Goal: Task Accomplishment & Management: Manage account settings

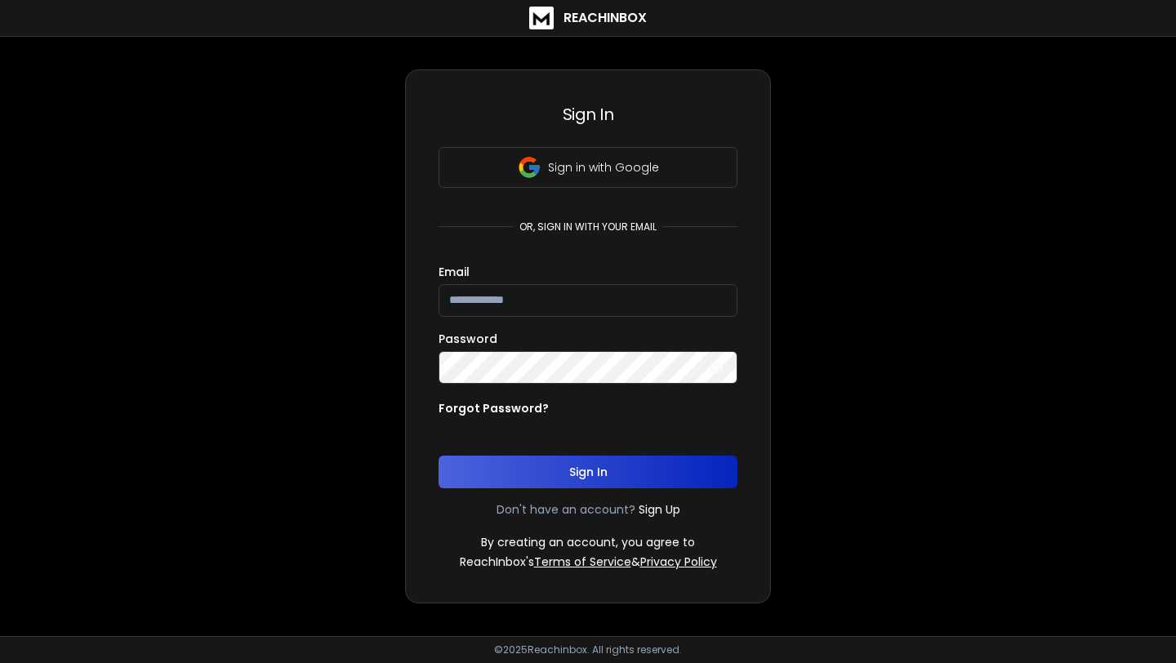
click at [530, 305] on input "email" at bounding box center [588, 300] width 299 height 33
paste input "**********"
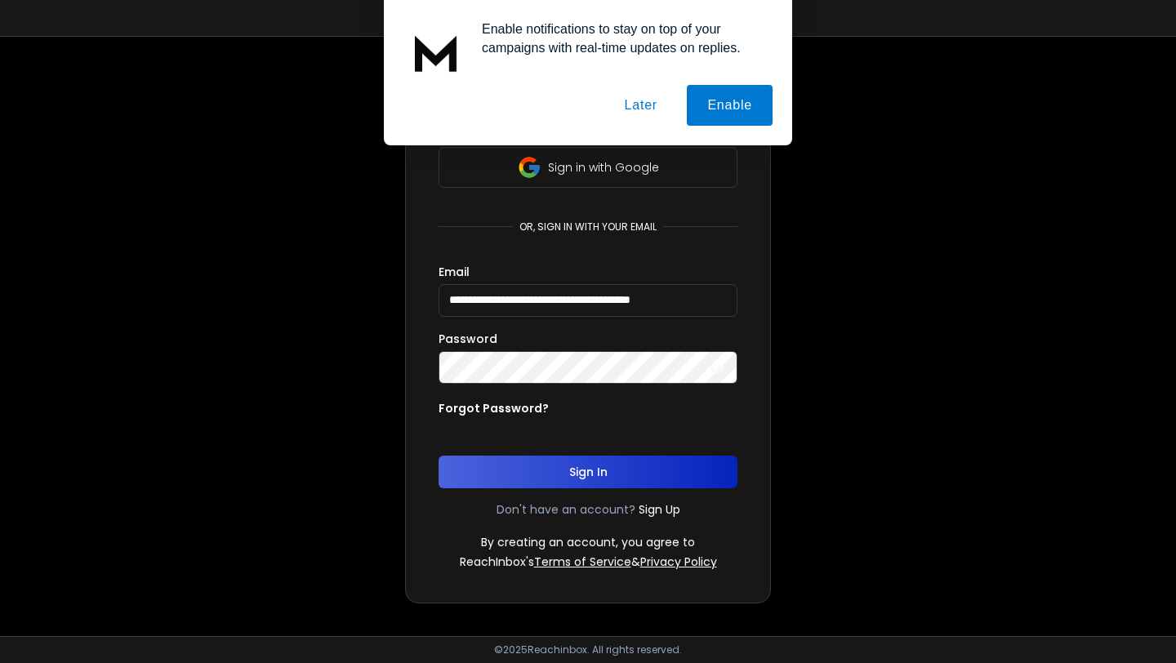
scroll to position [0, 11]
drag, startPoint x: 609, startPoint y: 298, endPoint x: 825, endPoint y: 340, distance: 220.5
click at [825, 340] on div "**********" at bounding box center [588, 336] width 1176 height 534
type input "**********"
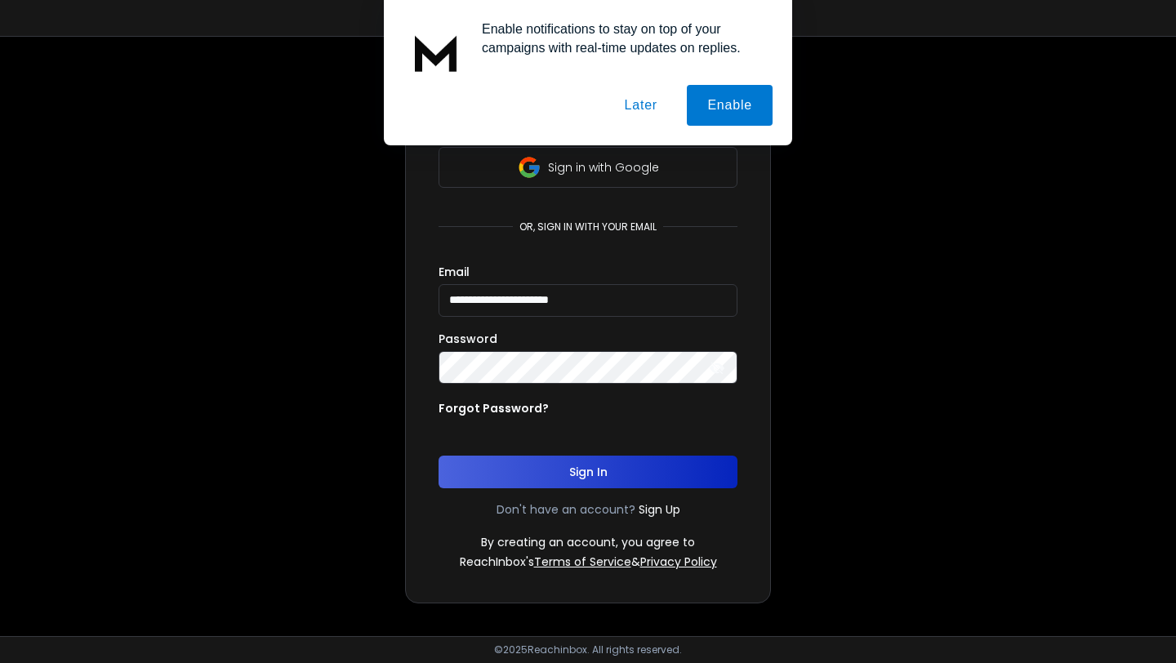
click at [574, 476] on button "Sign In" at bounding box center [588, 472] width 299 height 33
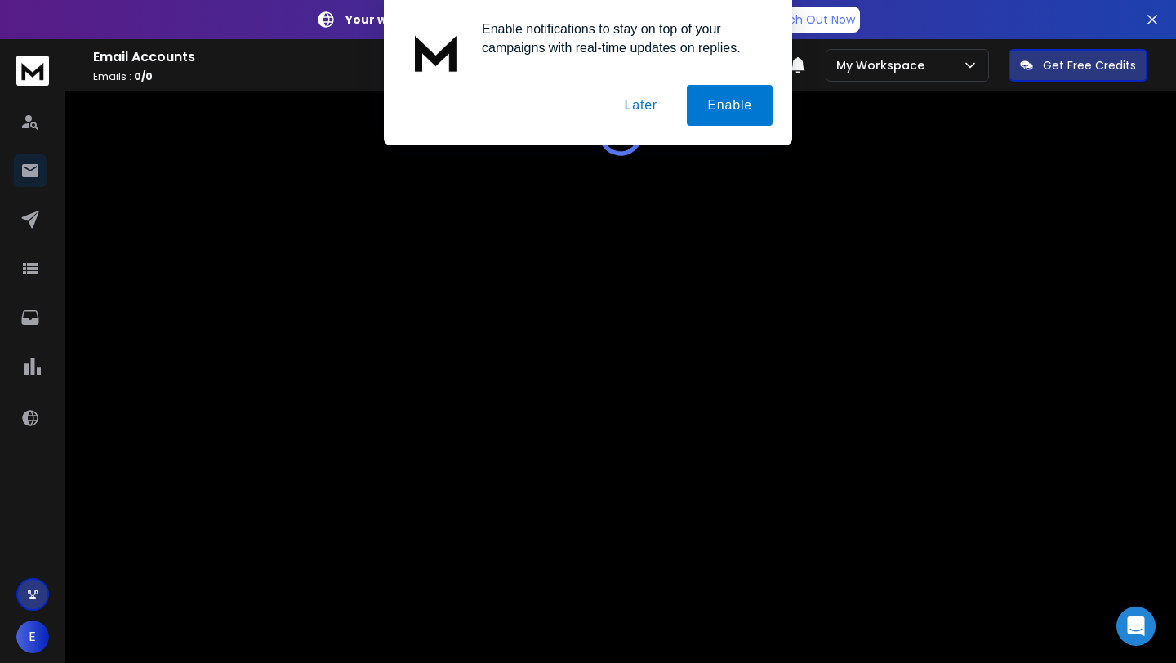
click at [641, 117] on button "Later" at bounding box center [641, 105] width 74 height 41
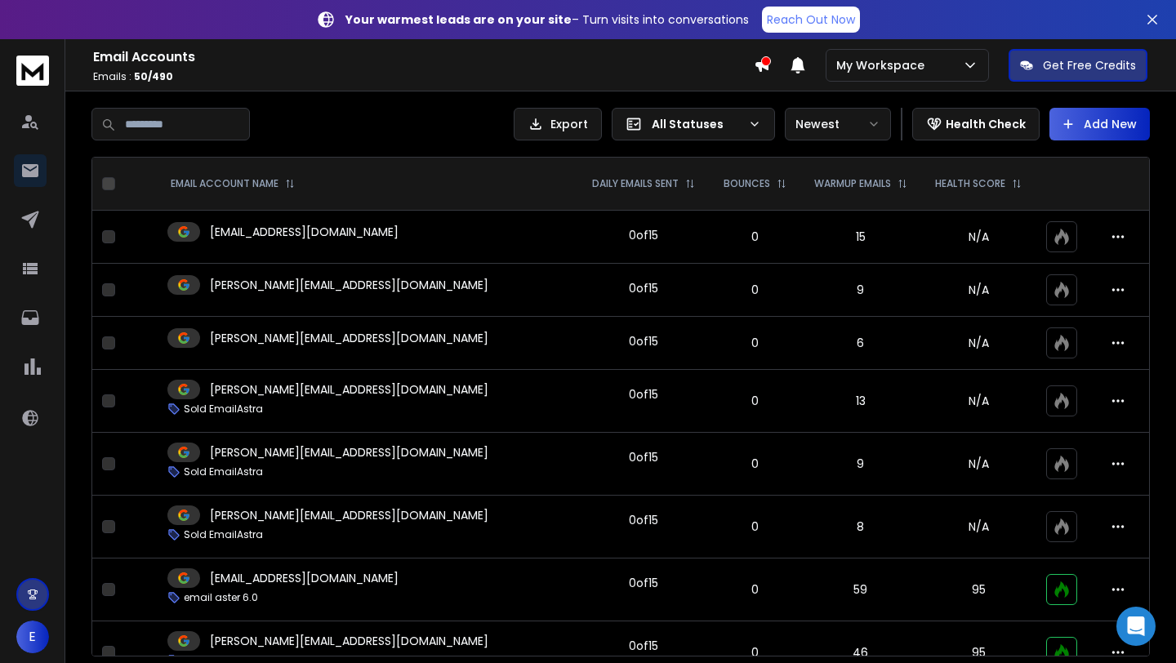
click at [1114, 127] on button "Add New" at bounding box center [1100, 124] width 100 height 33
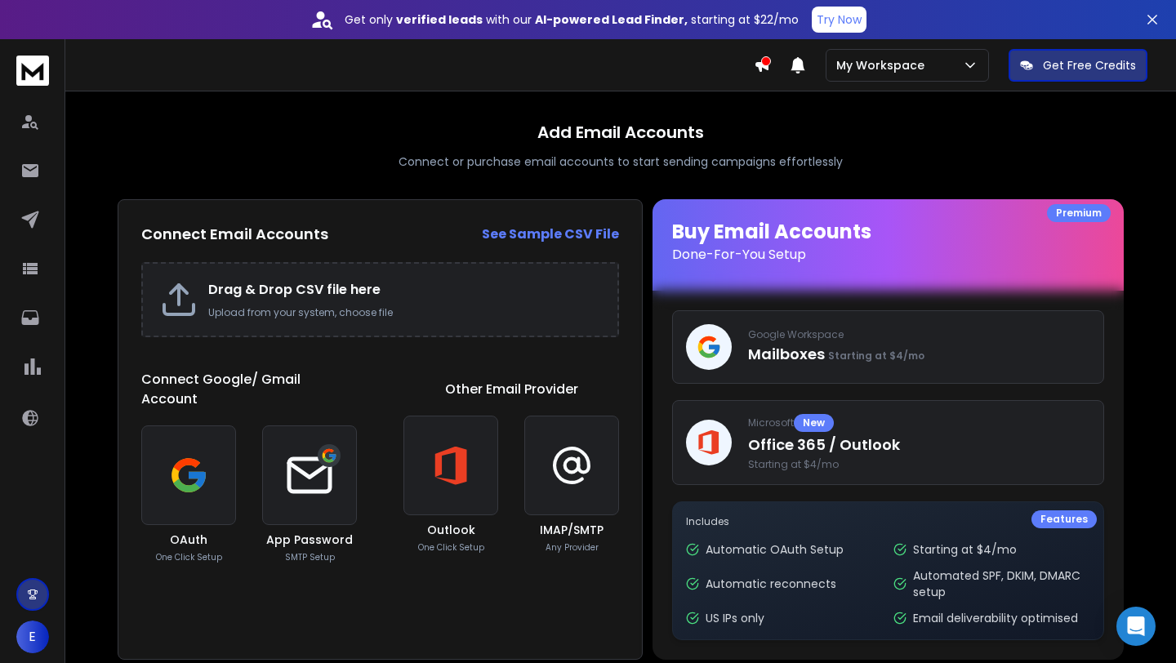
click at [185, 489] on div at bounding box center [188, 476] width 95 height 100
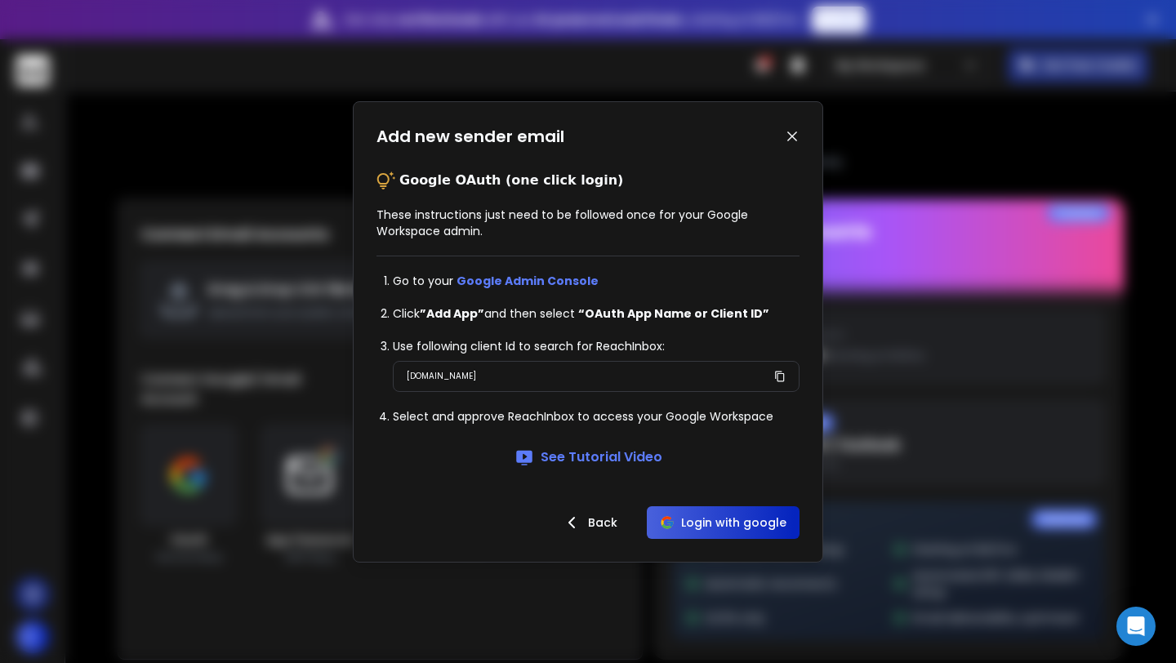
click at [725, 511] on button "Login with google" at bounding box center [723, 523] width 153 height 33
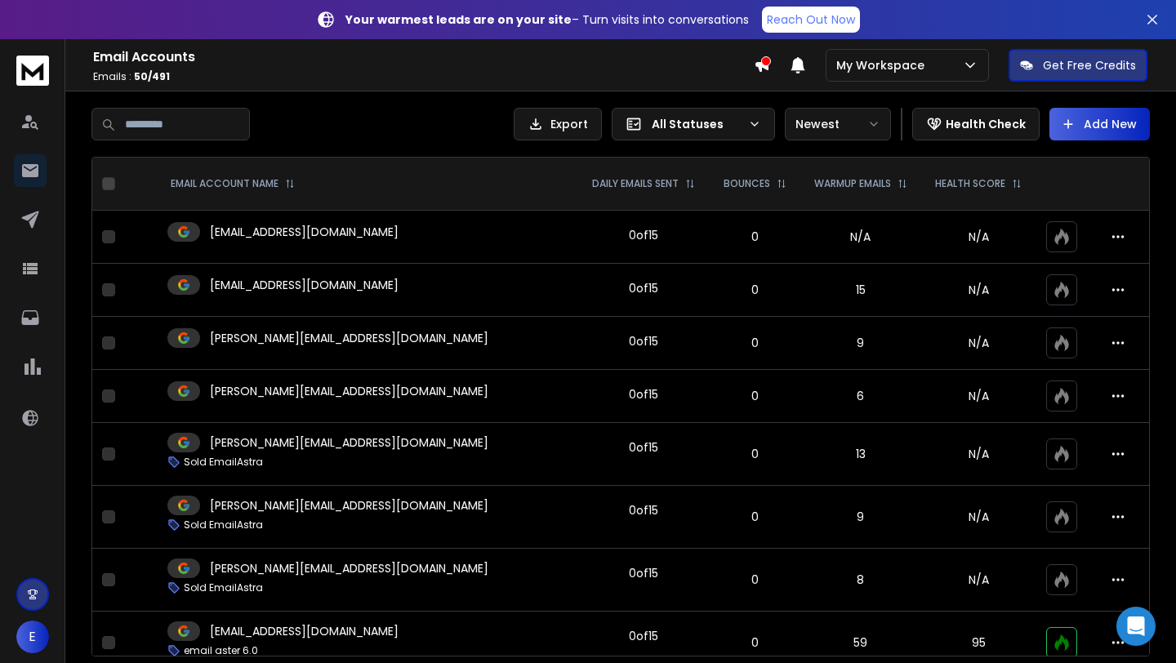
click at [1120, 232] on icon at bounding box center [1118, 237] width 15 height 15
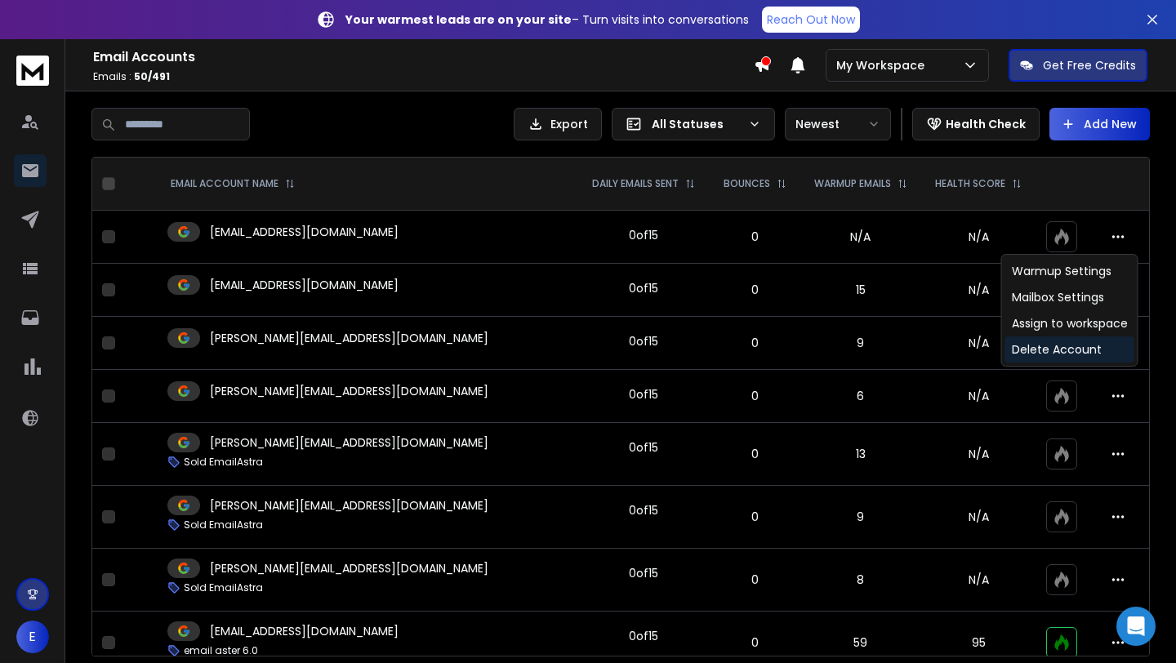
click at [1056, 349] on div "Delete Account" at bounding box center [1070, 350] width 129 height 26
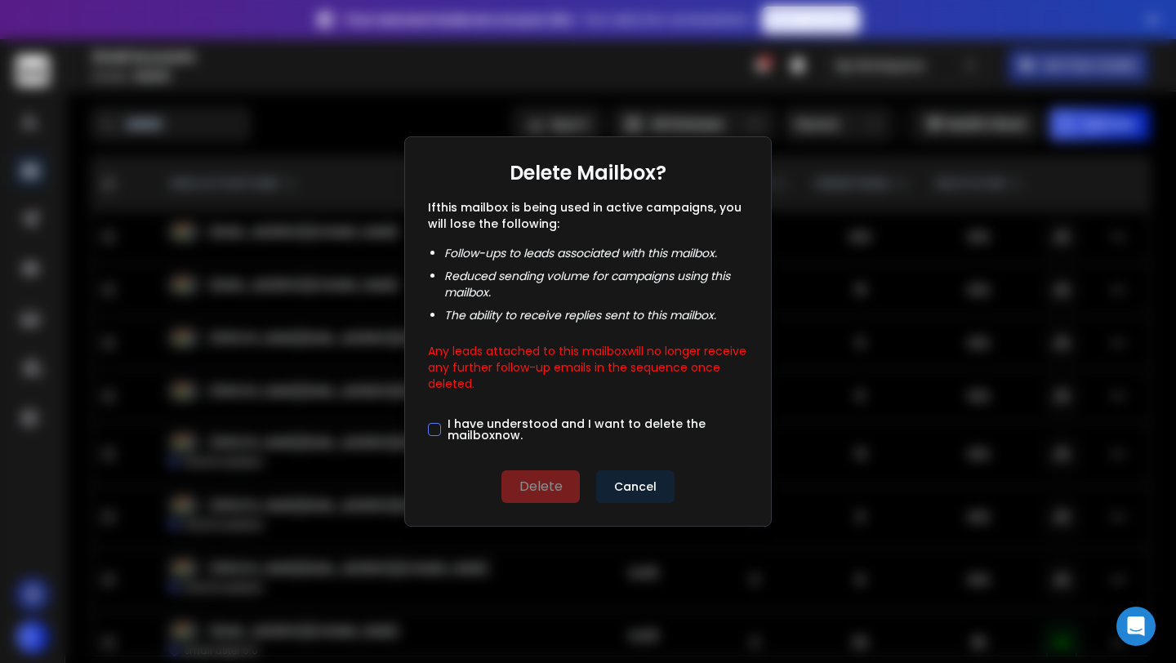
click at [432, 428] on button "I have understood and I want to delete the mailbox now." at bounding box center [434, 429] width 13 height 13
click at [534, 490] on button "Delete" at bounding box center [541, 487] width 78 height 33
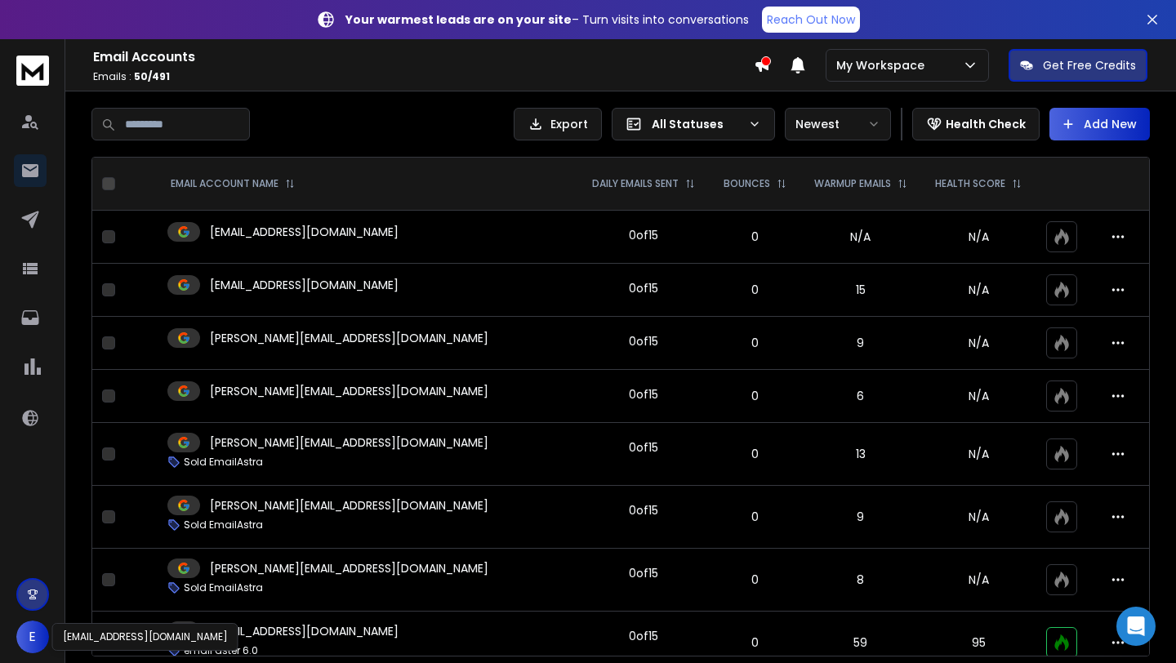
click at [20, 638] on span "E" at bounding box center [32, 637] width 33 height 33
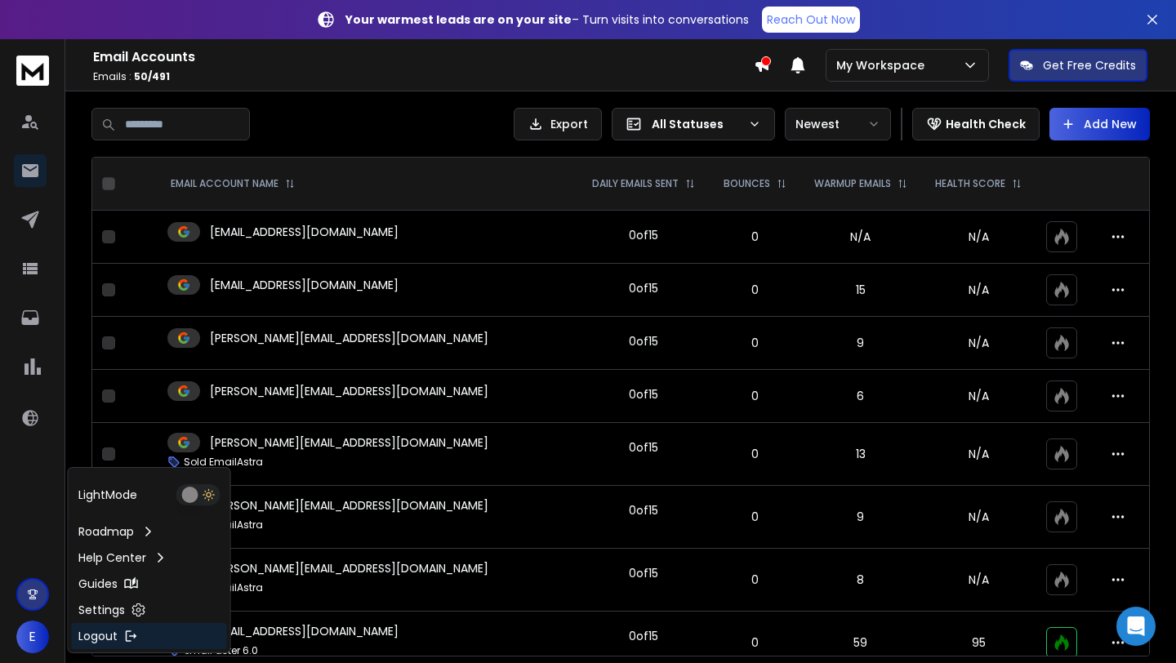
click at [129, 639] on icon at bounding box center [131, 636] width 15 height 15
